Goal: Find specific page/section: Find specific page/section

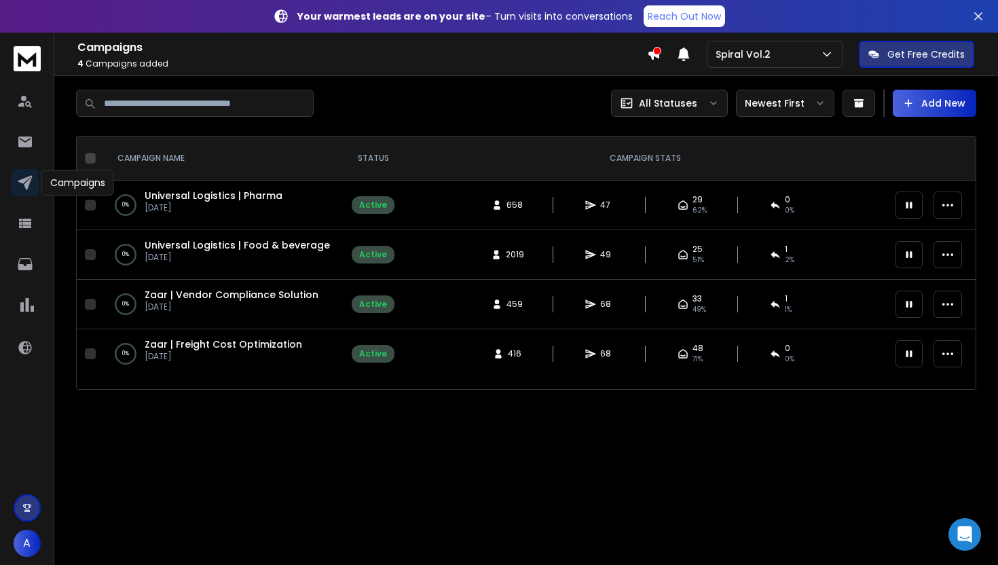
click at [22, 179] on icon at bounding box center [25, 182] width 14 height 14
click at [753, 50] on p "Spiral Vol.2" at bounding box center [745, 55] width 60 height 14
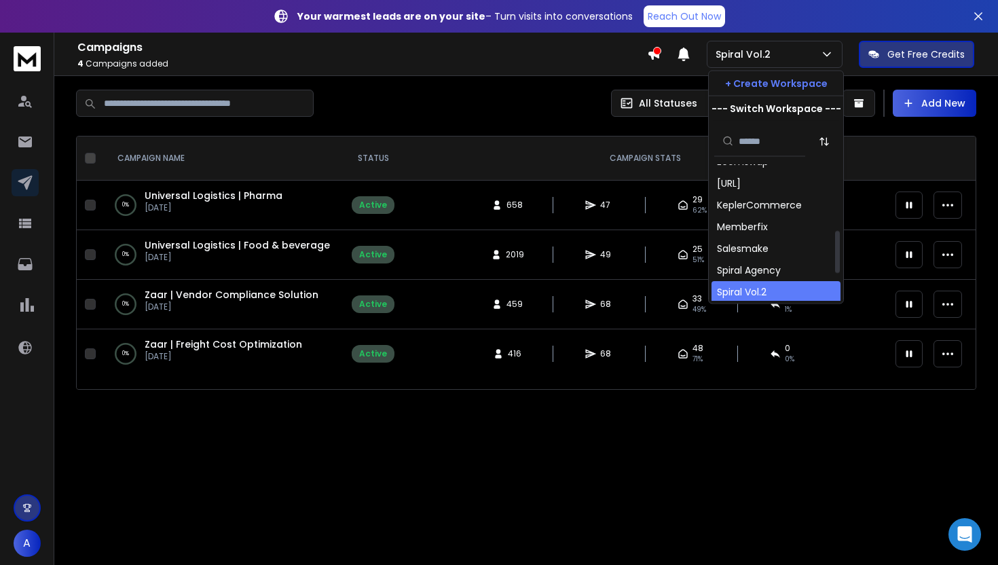
scroll to position [213, 0]
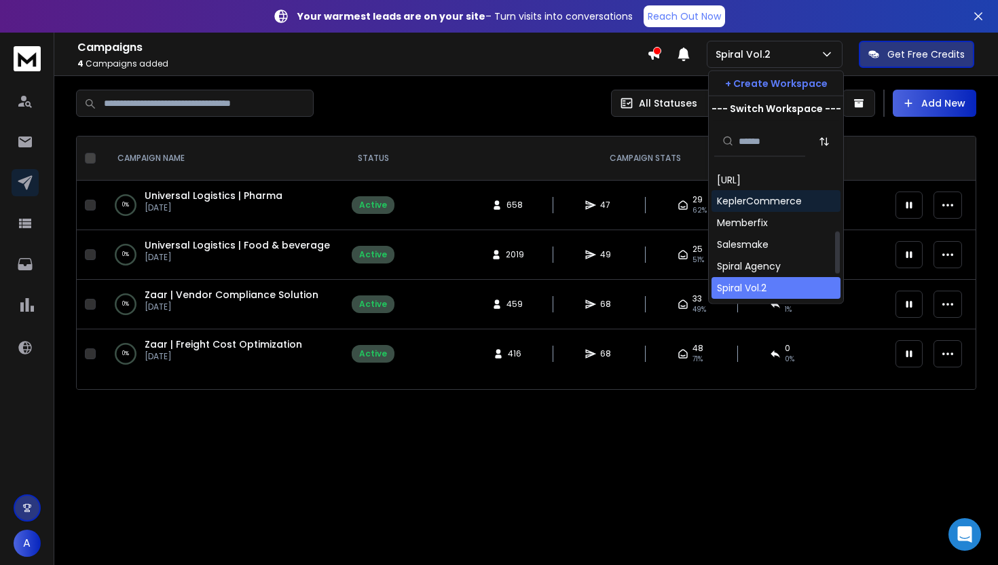
click at [761, 195] on div "KeplerCommerce" at bounding box center [759, 202] width 85 height 14
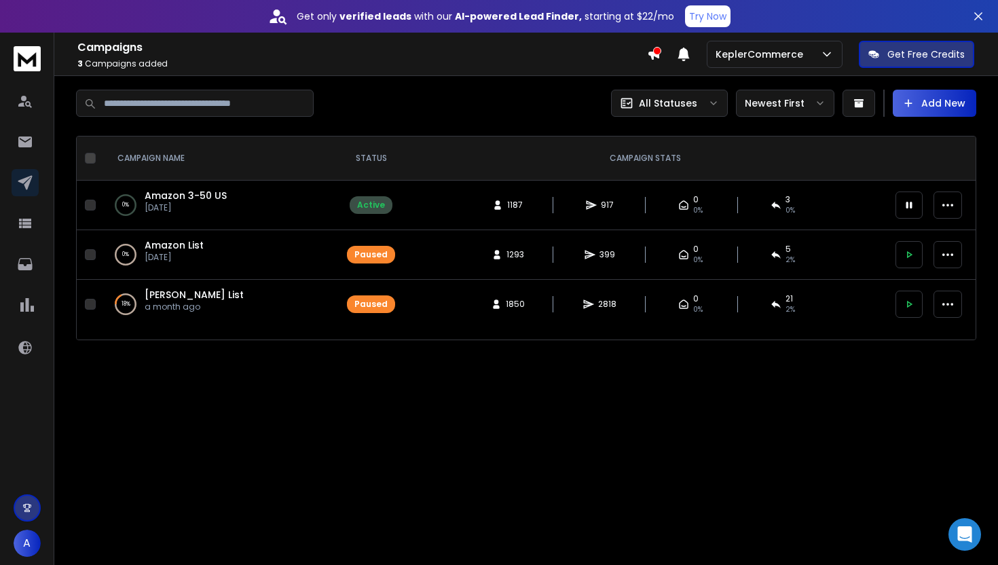
click at [192, 191] on span "Amazon 3-50 US" at bounding box center [186, 196] width 82 height 14
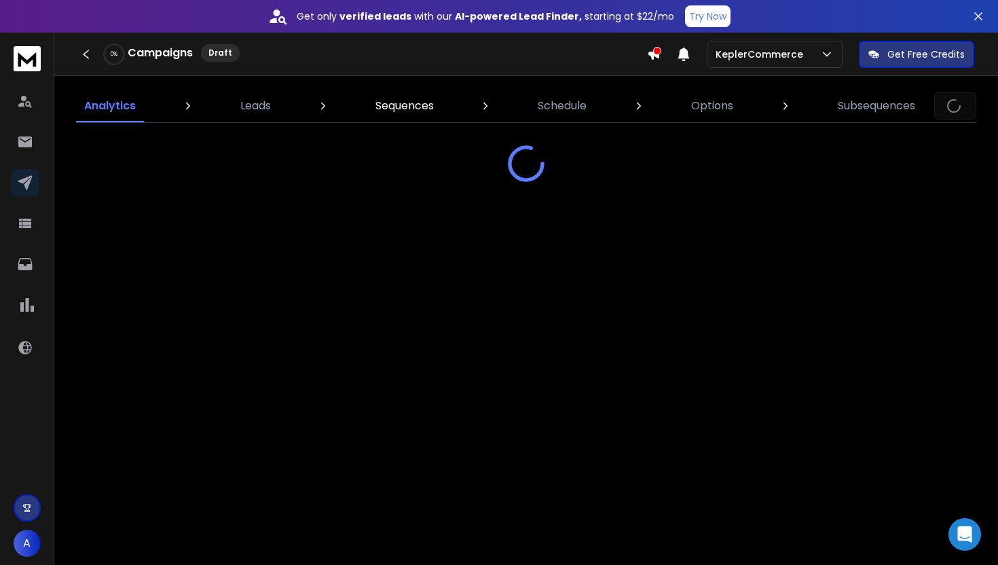
click at [422, 107] on p "Sequences" at bounding box center [404, 106] width 58 height 16
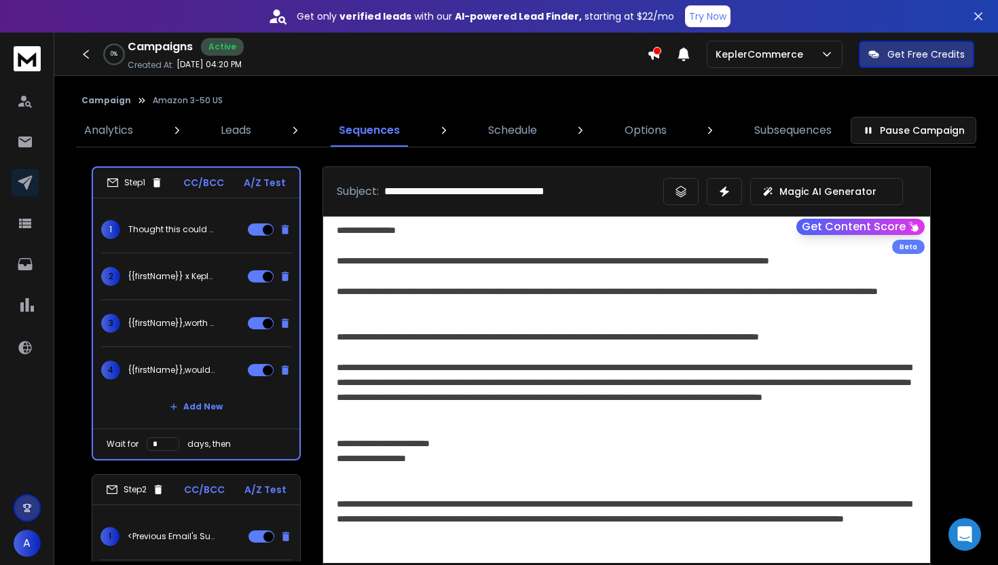
scroll to position [56, 0]
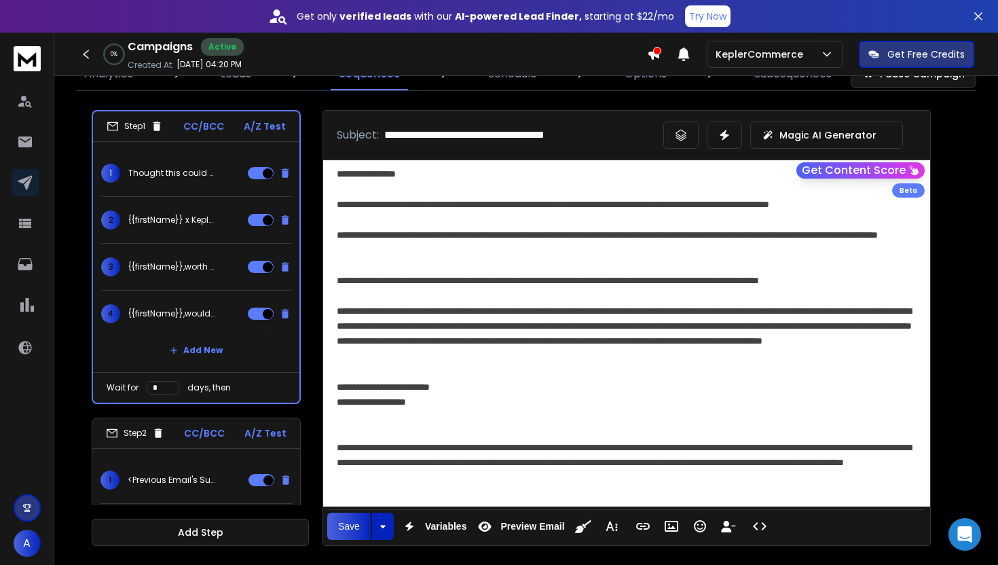
drag, startPoint x: 625, startPoint y: 477, endPoint x: 628, endPoint y: 453, distance: 23.9
click at [628, 453] on div "**********" at bounding box center [627, 462] width 580 height 45
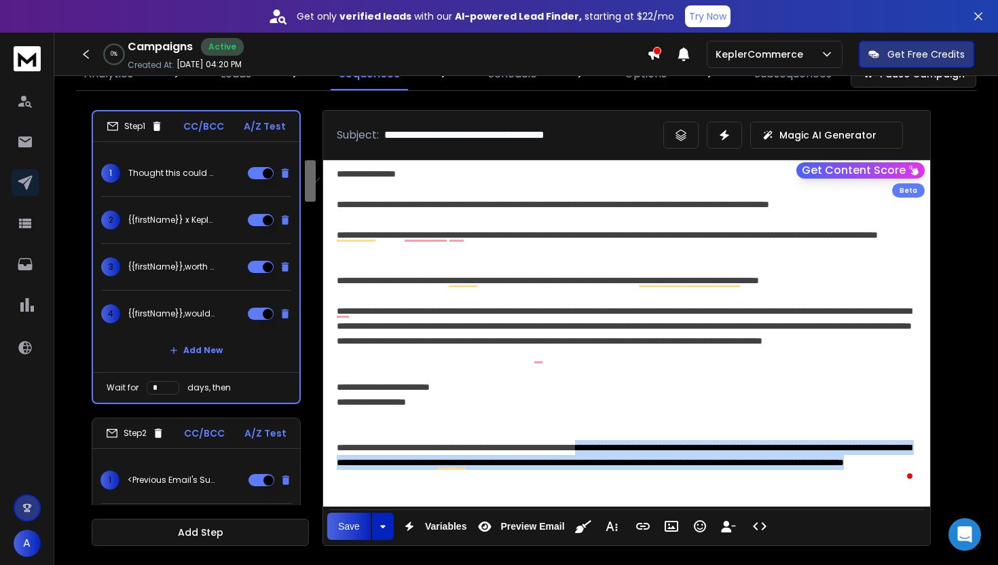
scroll to position [7, 0]
click at [508, 379] on div "**********" at bounding box center [627, 386] width 580 height 15
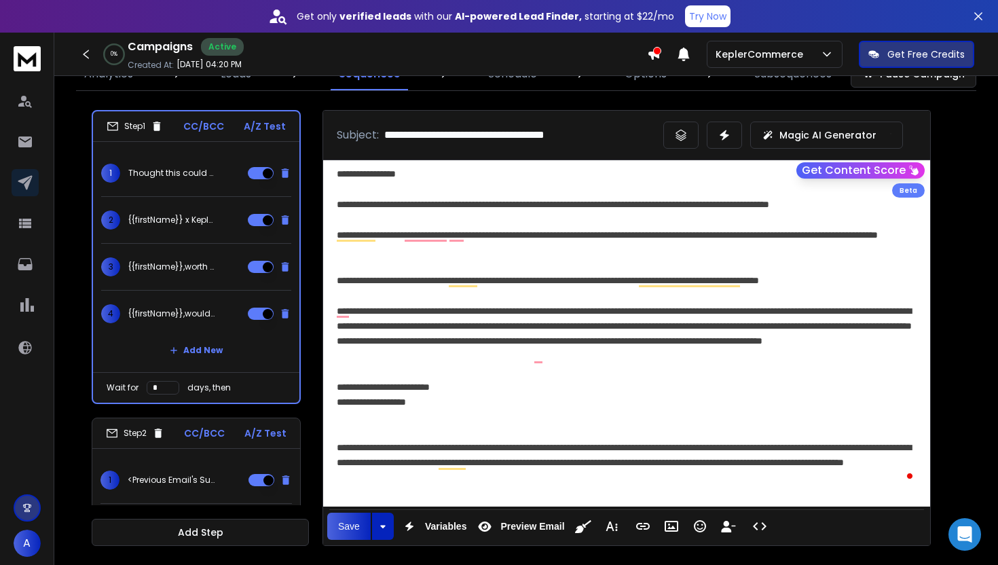
scroll to position [0, 0]
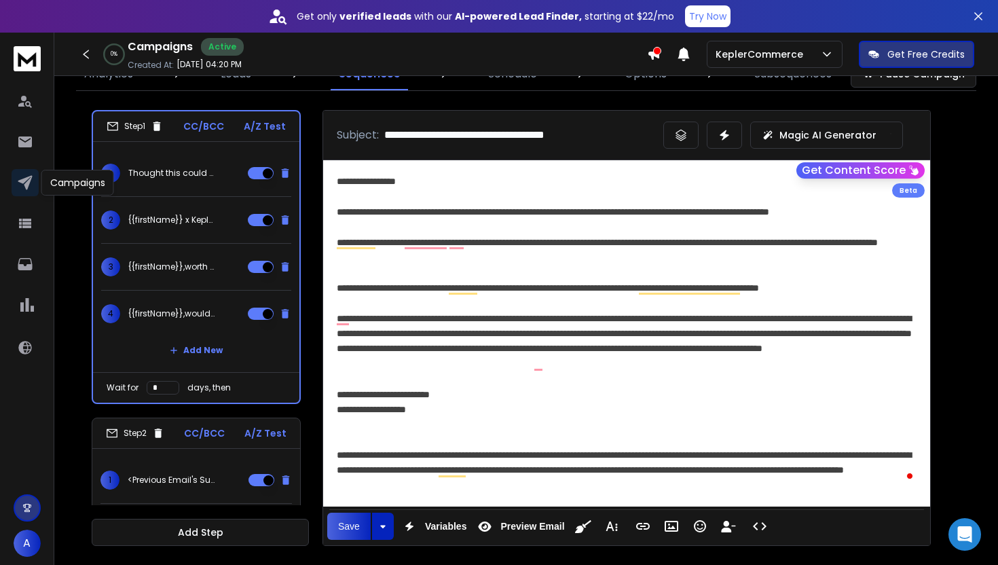
click at [26, 181] on icon at bounding box center [25, 182] width 16 height 16
